Goal: Task Accomplishment & Management: Manage account settings

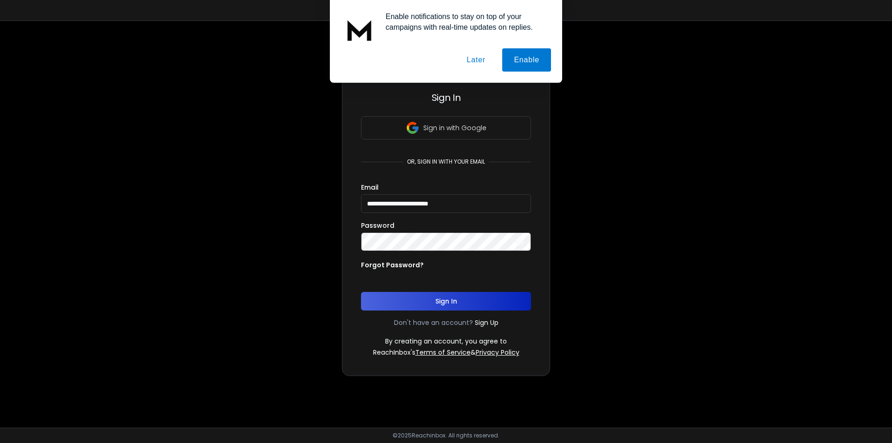
click at [473, 60] on button "Later" at bounding box center [476, 59] width 42 height 23
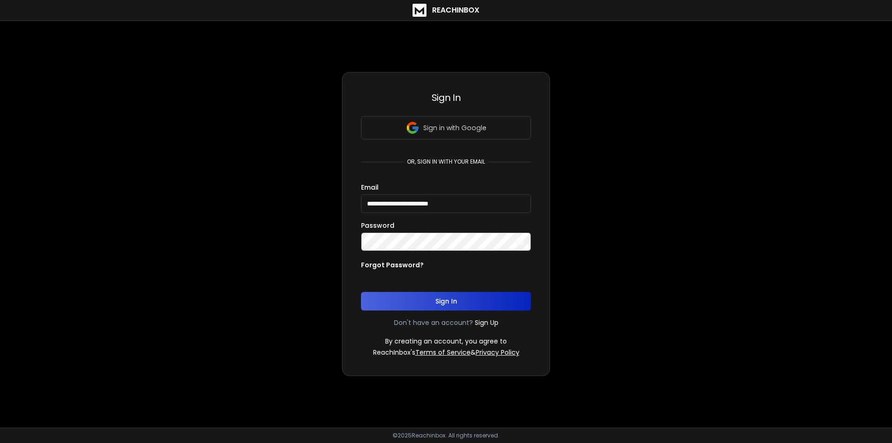
click at [477, 206] on input "**********" at bounding box center [446, 203] width 170 height 19
type input "**********"
click at [438, 304] on button "Sign In" at bounding box center [446, 301] width 170 height 19
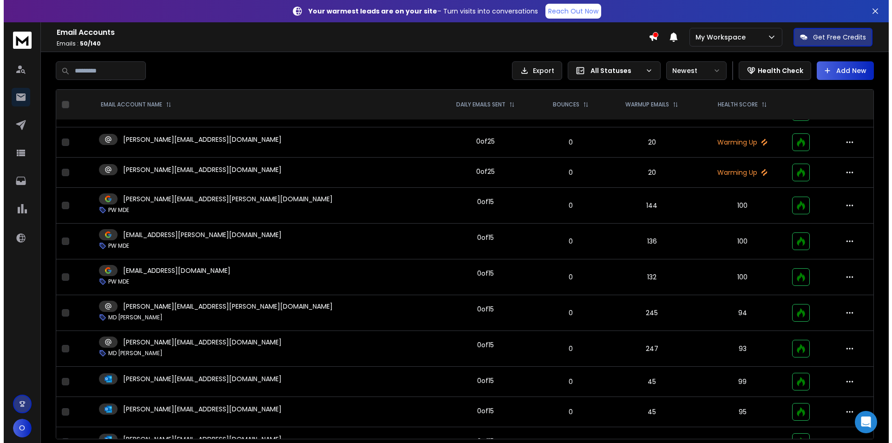
scroll to position [139, 0]
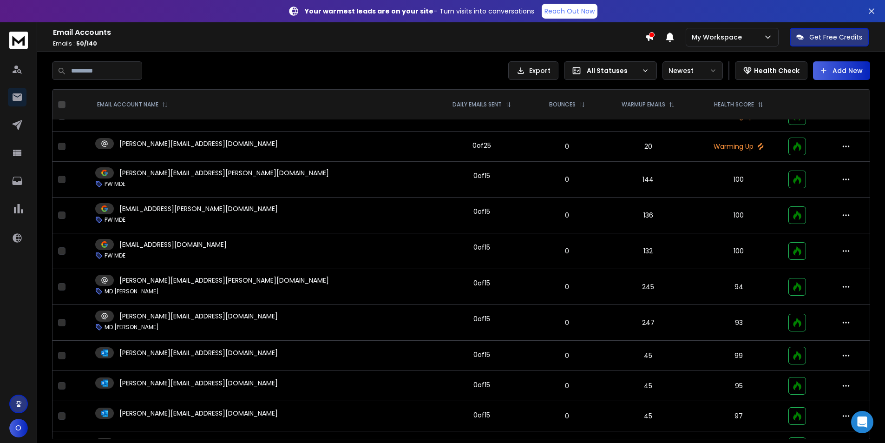
click at [346, 253] on td "[EMAIL_ADDRESS][DOMAIN_NAME] PW MDE" at bounding box center [260, 251] width 341 height 36
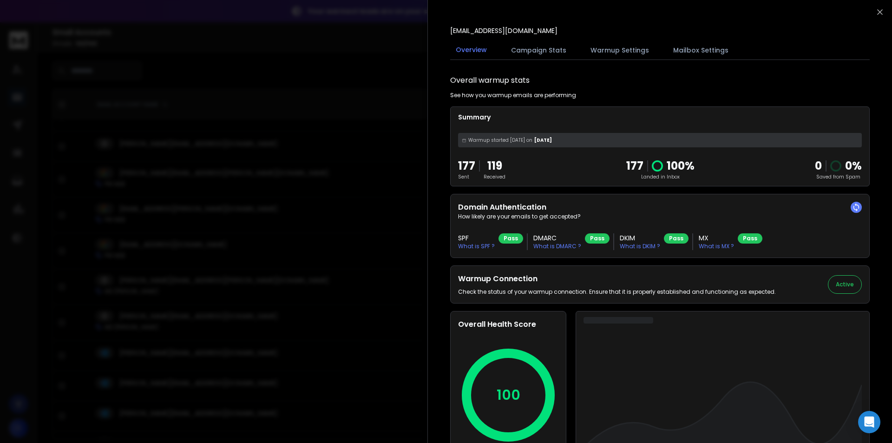
click at [611, 46] on button "Warmup Settings" at bounding box center [620, 50] width 70 height 20
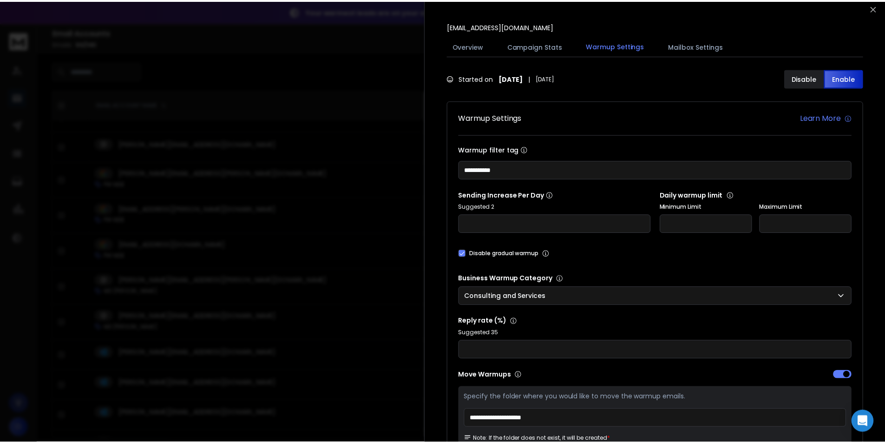
scroll to position [0, 0]
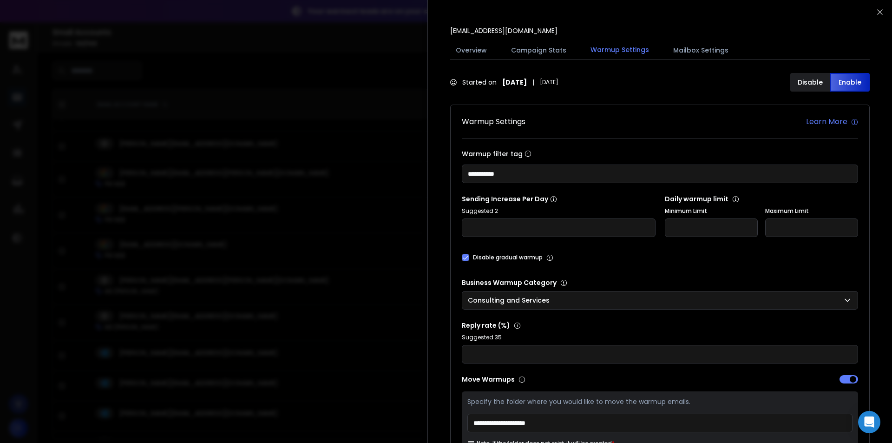
click at [273, 115] on div at bounding box center [446, 221] width 892 height 443
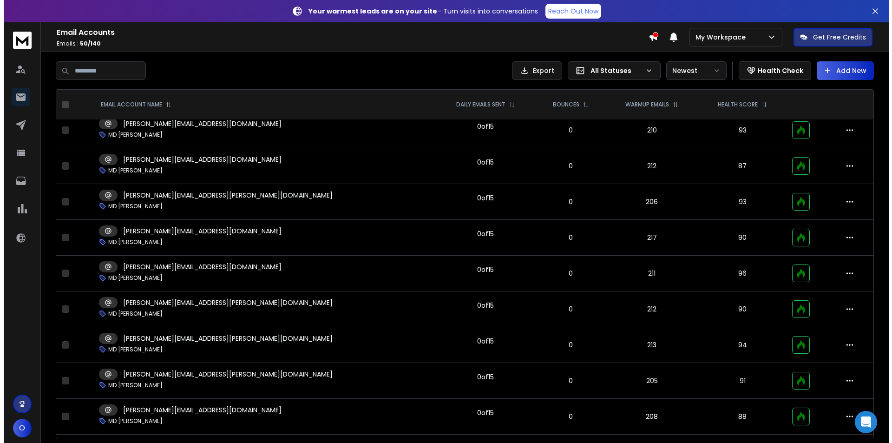
scroll to position [1208, 0]
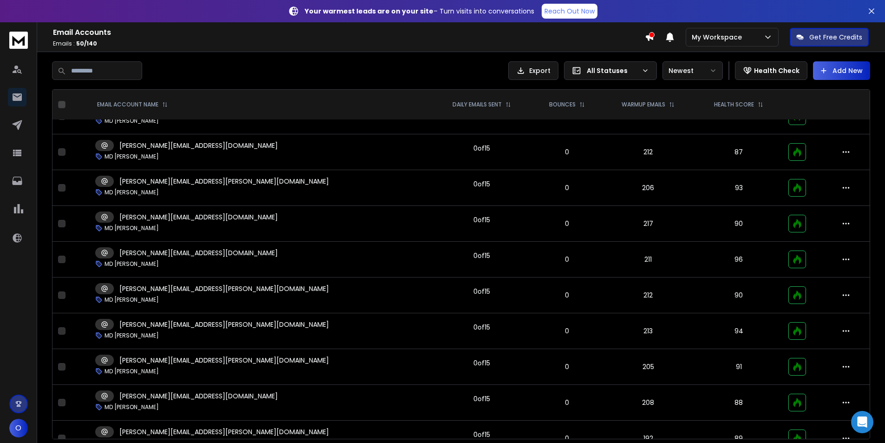
click at [704, 188] on td "93" at bounding box center [738, 188] width 88 height 36
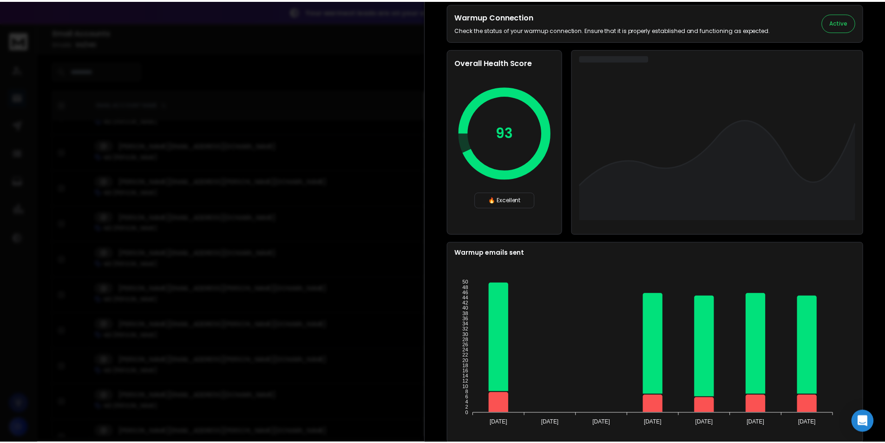
scroll to position [289, 0]
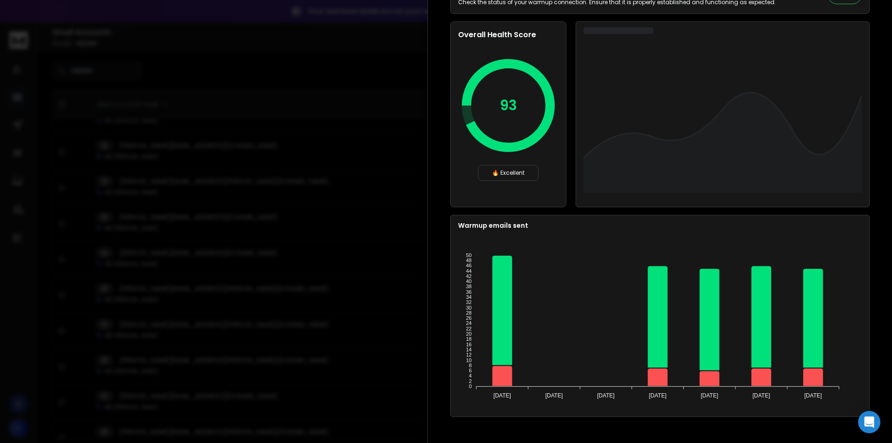
click at [270, 191] on div at bounding box center [446, 221] width 892 height 443
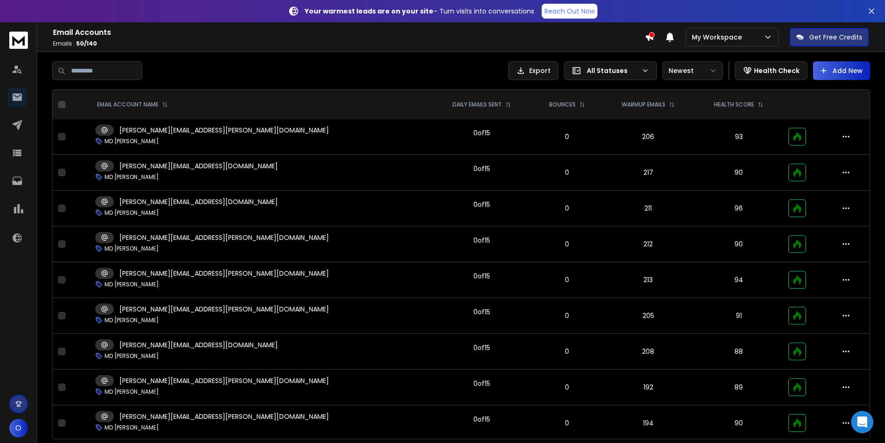
scroll to position [1319, 0]
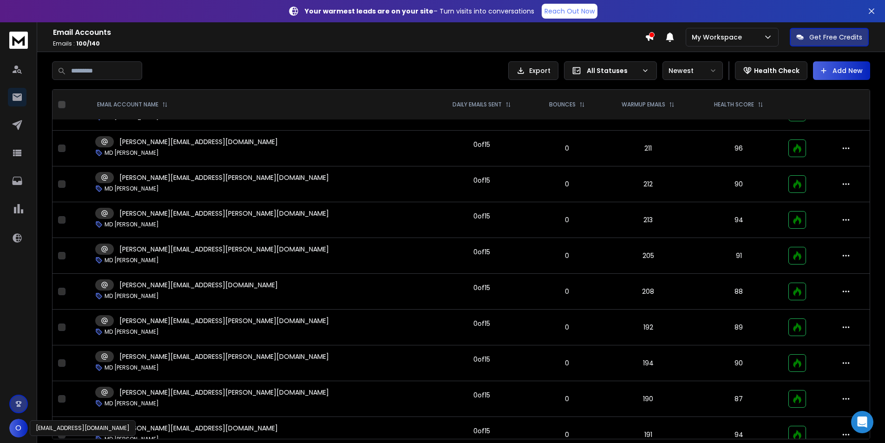
click at [24, 426] on span "O" at bounding box center [18, 428] width 19 height 19
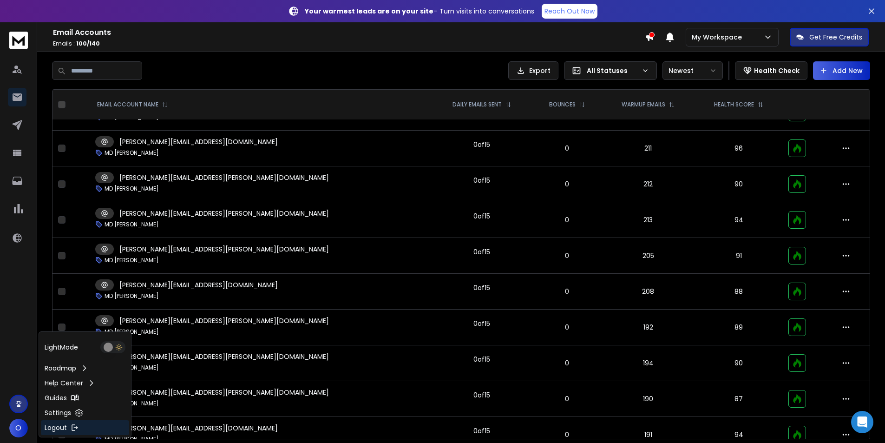
click at [71, 426] on icon at bounding box center [75, 427] width 8 height 8
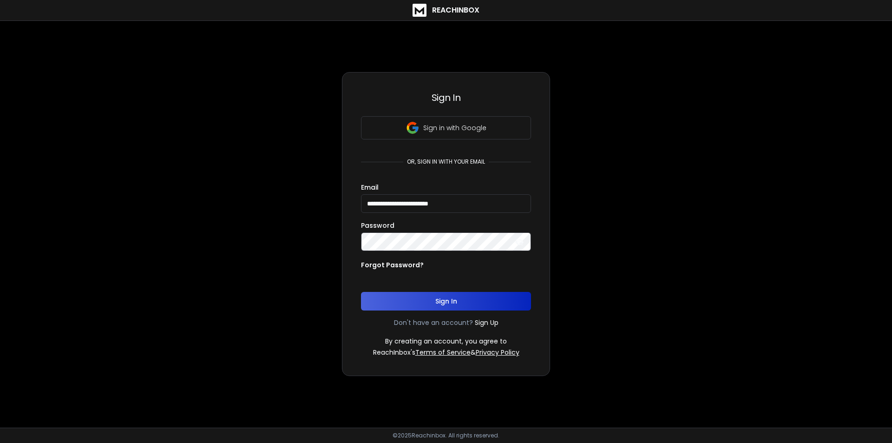
click at [430, 203] on input "**********" at bounding box center [446, 203] width 170 height 19
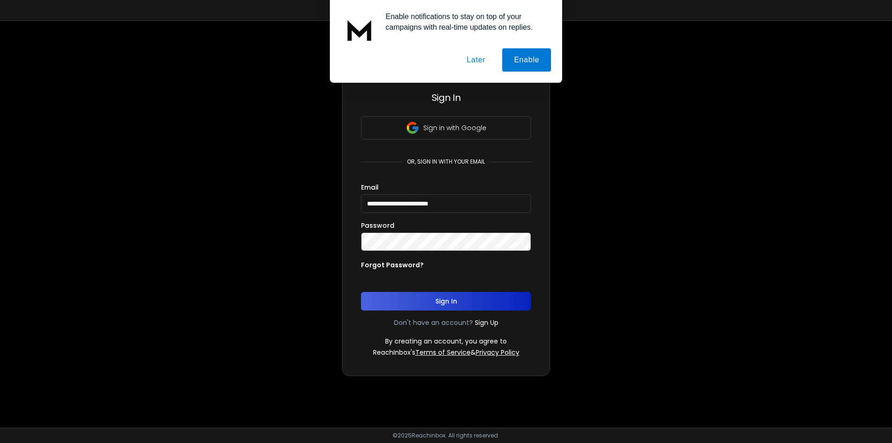
type input "**********"
drag, startPoint x: 444, startPoint y: 301, endPoint x: 501, endPoint y: 301, distance: 56.7
click at [444, 301] on button "Sign In" at bounding box center [446, 301] width 170 height 19
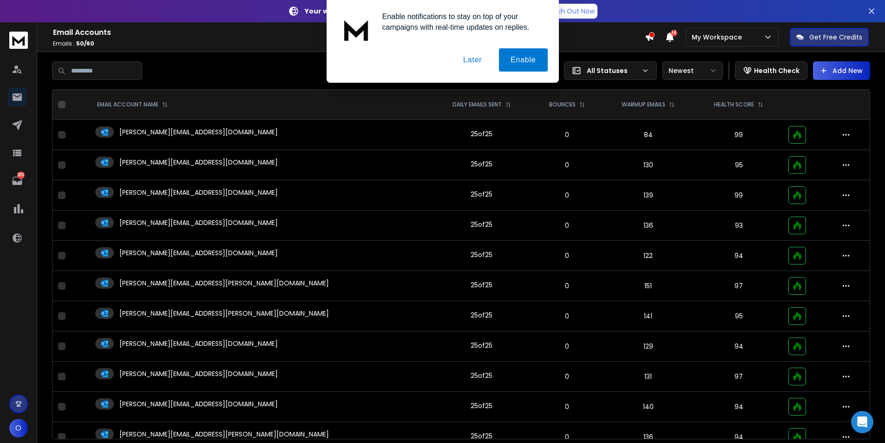
click at [474, 59] on button "Later" at bounding box center [473, 59] width 42 height 23
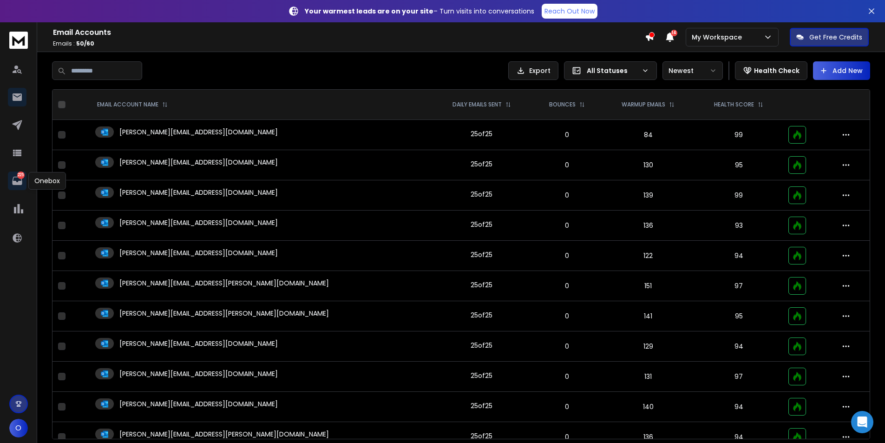
click at [13, 179] on icon at bounding box center [17, 181] width 10 height 8
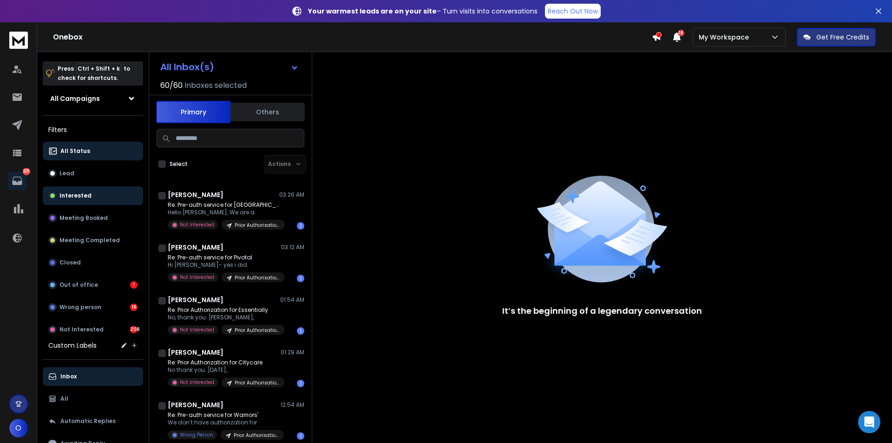
click at [93, 195] on button "Interested" at bounding box center [93, 195] width 100 height 19
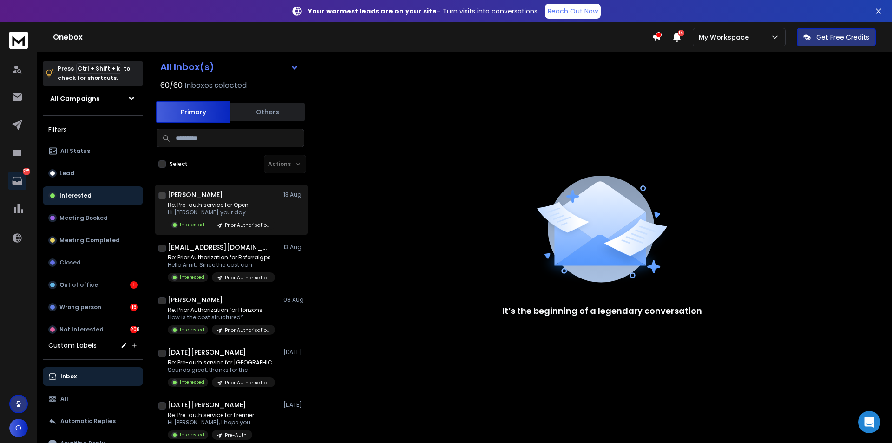
click at [229, 213] on p "Hi Susan Hope your day" at bounding box center [221, 212] width 107 height 7
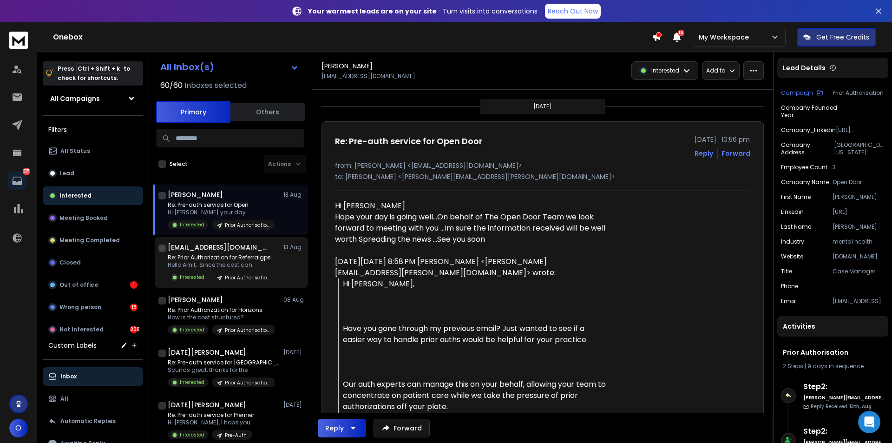
click at [190, 250] on h1 "info@referralgps.com" at bounding box center [219, 246] width 102 height 9
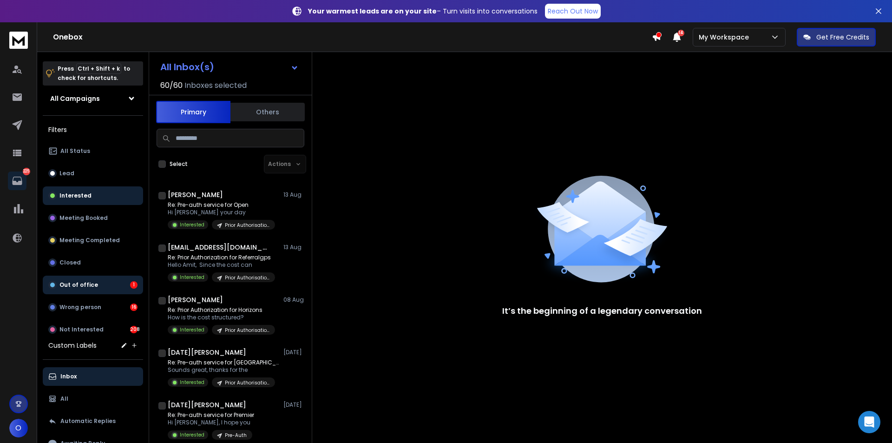
click at [98, 278] on button "Out of office 1" at bounding box center [93, 284] width 100 height 19
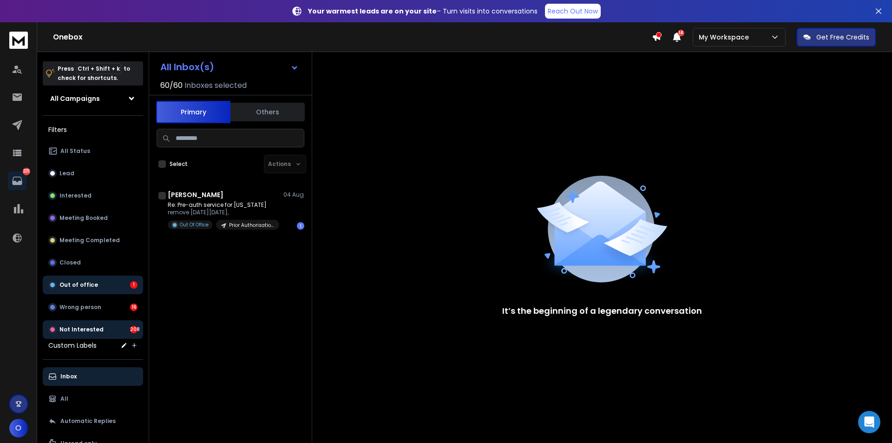
click at [82, 327] on p "Not Interested" at bounding box center [81, 329] width 44 height 7
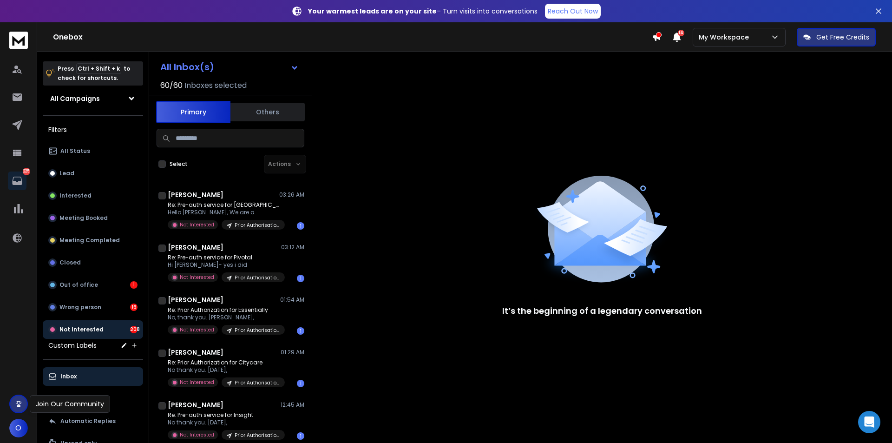
click at [18, 430] on span "O" at bounding box center [18, 428] width 19 height 19
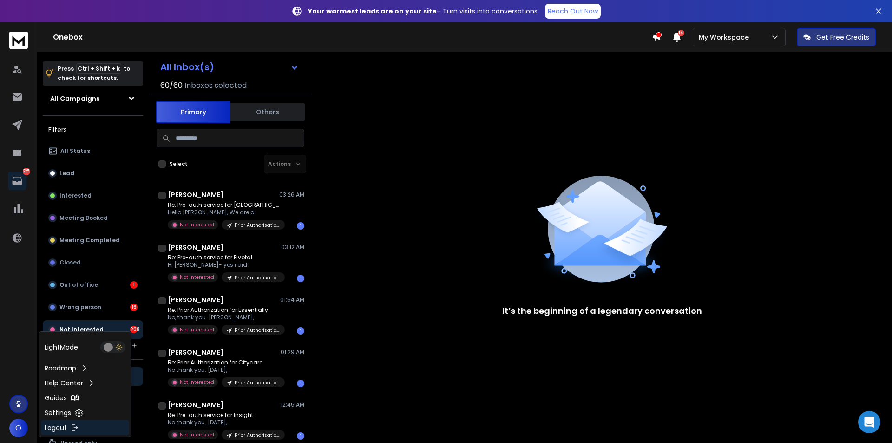
click at [92, 426] on div "Logout" at bounding box center [85, 427] width 88 height 15
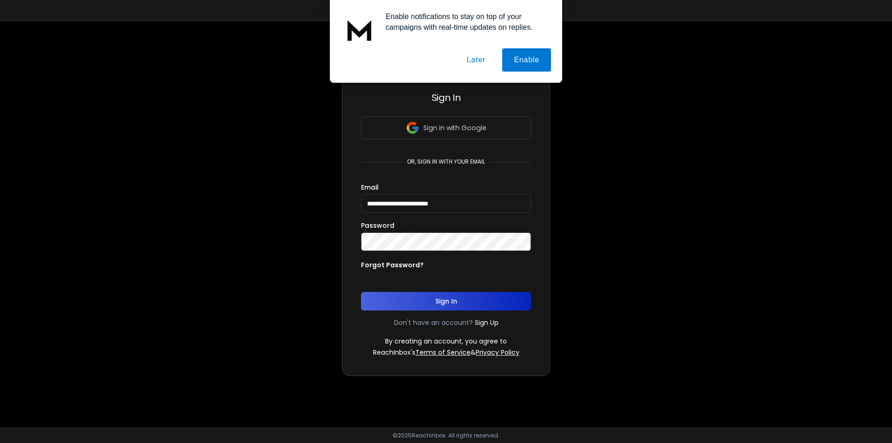
click at [437, 209] on input "**********" at bounding box center [446, 203] width 170 height 19
type input "**********"
click at [437, 300] on button "Sign In" at bounding box center [446, 301] width 170 height 19
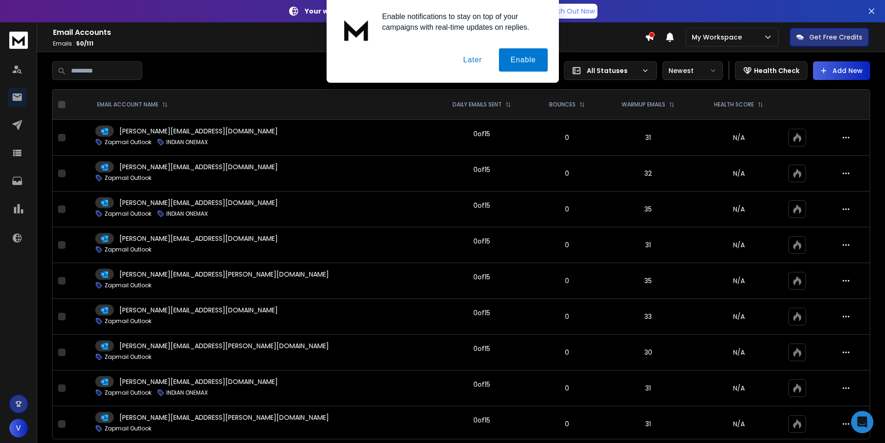
click at [275, 74] on div "Enable notifications to stay on top of your campaigns with real-time updates on…" at bounding box center [442, 41] width 885 height 83
click at [475, 59] on button "Later" at bounding box center [473, 59] width 42 height 23
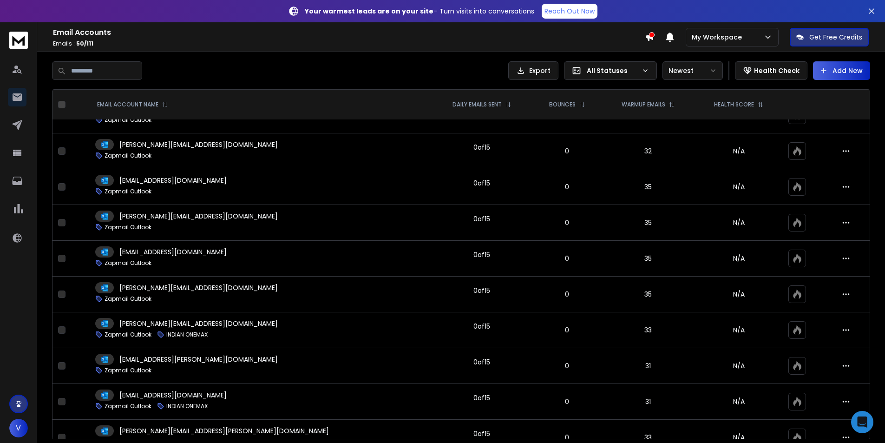
scroll to position [1492, 0]
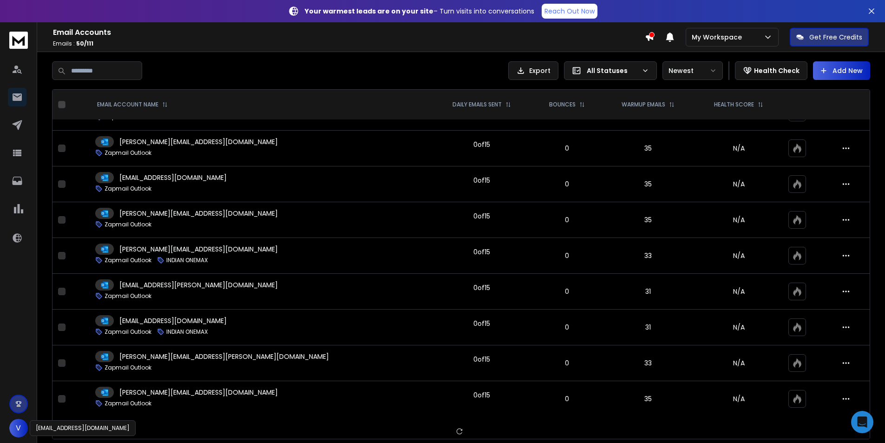
click at [20, 424] on span "V" at bounding box center [18, 428] width 19 height 19
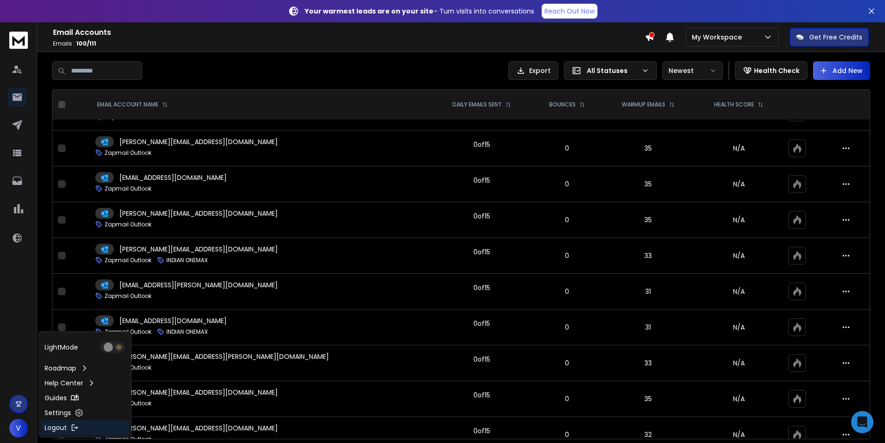
click at [70, 425] on div "Logout" at bounding box center [85, 427] width 88 height 15
